Goal: Navigation & Orientation: Understand site structure

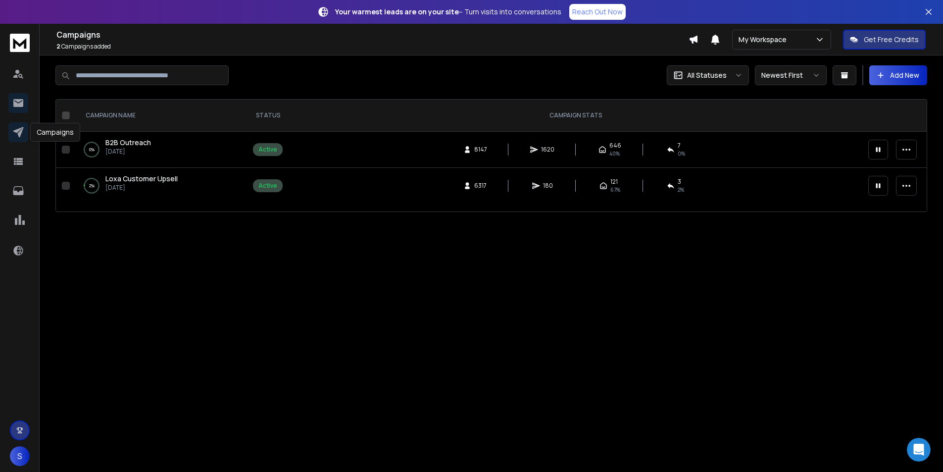
scroll to position [1223, 0]
click at [17, 108] on icon at bounding box center [18, 103] width 12 height 12
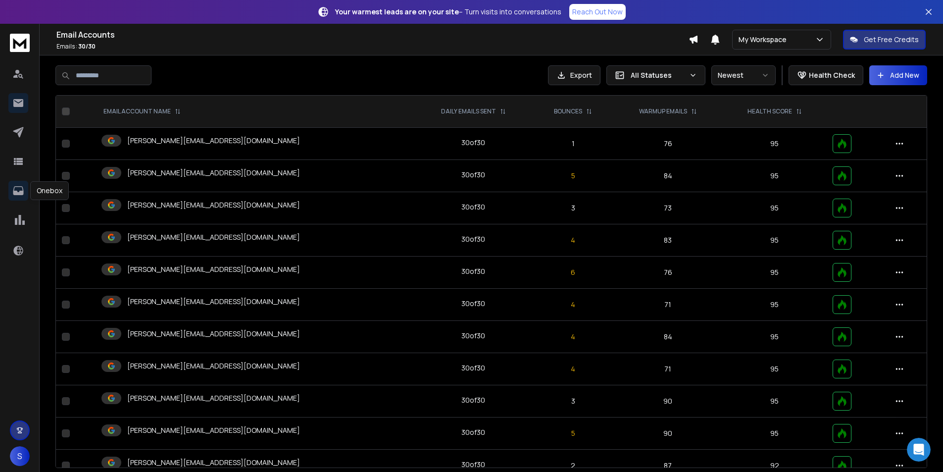
click at [16, 187] on icon at bounding box center [18, 191] width 12 height 12
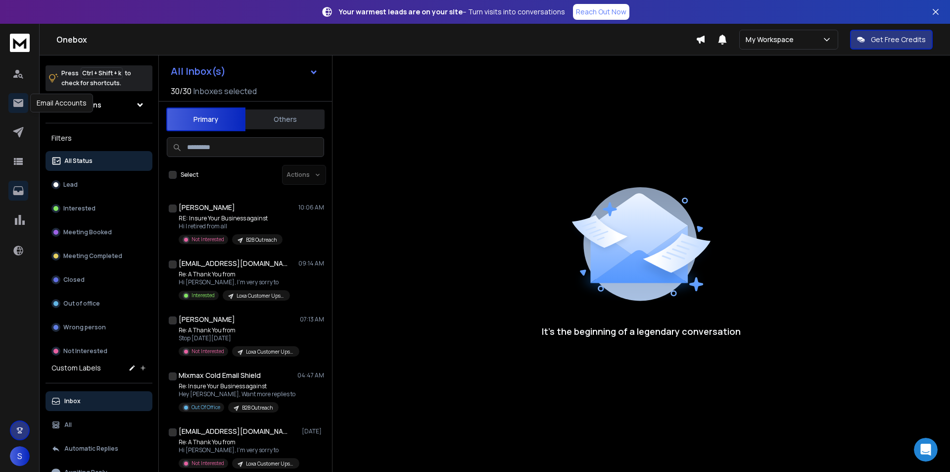
click at [15, 100] on icon at bounding box center [18, 103] width 10 height 8
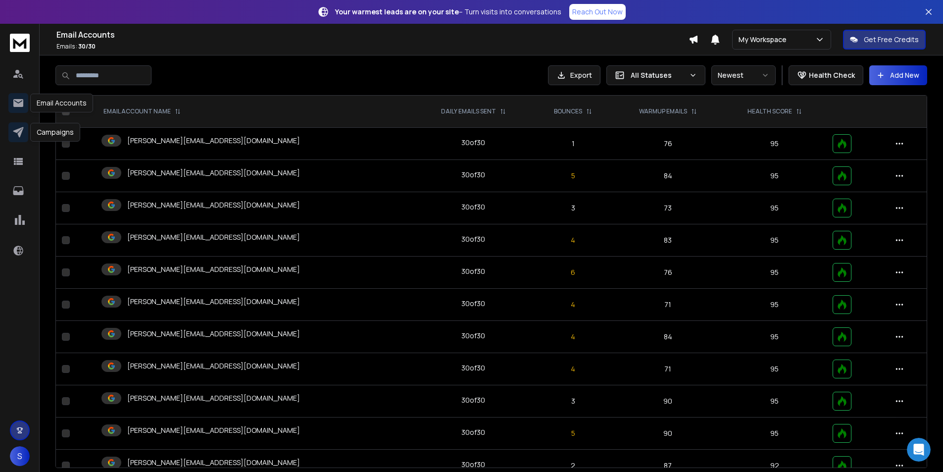
click at [18, 123] on link at bounding box center [18, 132] width 20 height 20
